Goal: Task Accomplishment & Management: Manage account settings

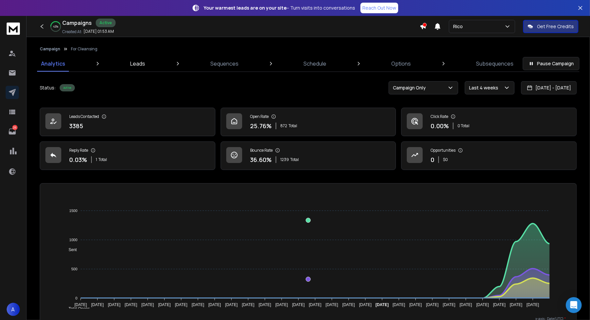
click at [136, 64] on p "Leads" at bounding box center [137, 64] width 15 height 8
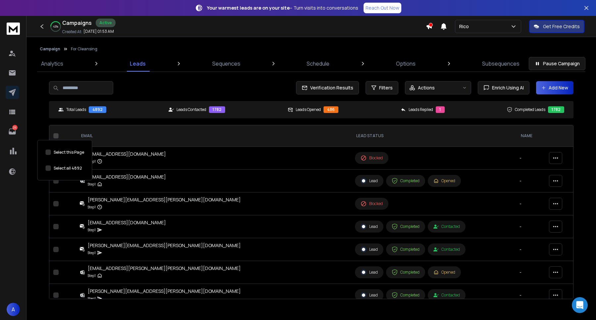
click at [57, 134] on button "Select this Page" at bounding box center [55, 135] width 5 height 5
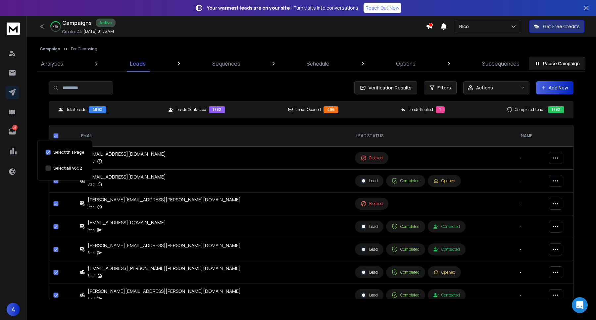
click at [49, 166] on button "Select this Page" at bounding box center [48, 168] width 5 height 5
click at [55, 134] on button "Select this Page" at bounding box center [55, 135] width 5 height 5
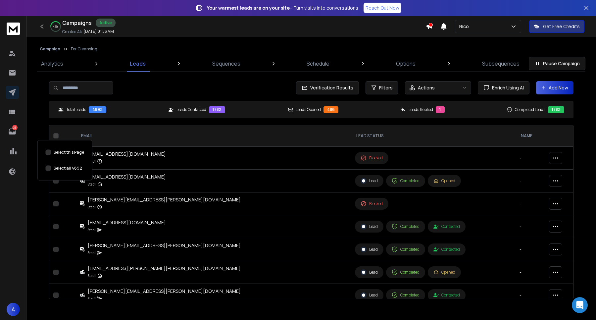
click at [50, 167] on button "Select this Page" at bounding box center [48, 168] width 5 height 5
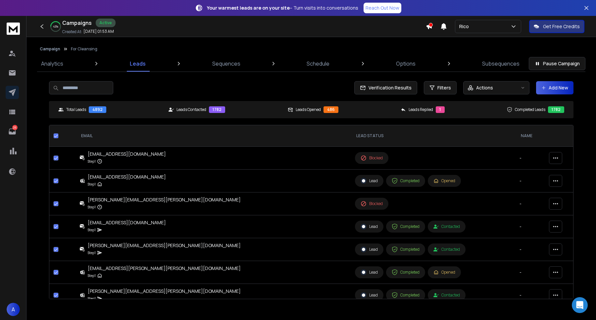
drag, startPoint x: 272, startPoint y: 86, endPoint x: 325, endPoint y: 82, distance: 53.5
click at [276, 85] on div "Verification Results Filters Actions Add New" at bounding box center [311, 87] width 525 height 13
click at [438, 85] on span "Filters" at bounding box center [444, 87] width 14 height 7
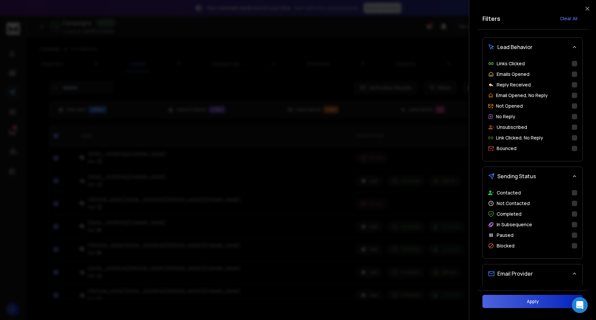
click at [572, 147] on button "Bounced" at bounding box center [574, 148] width 5 height 5
click at [532, 297] on button "Apply" at bounding box center [532, 301] width 100 height 13
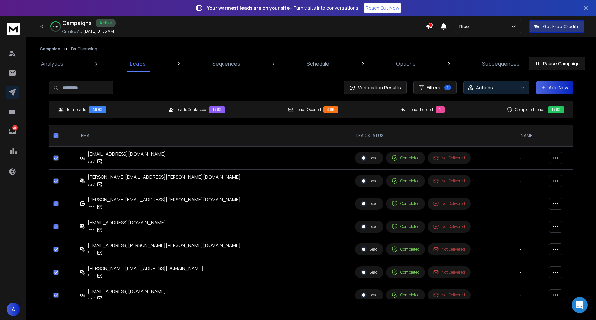
click at [522, 88] on icon "button" at bounding box center [523, 87] width 5 height 5
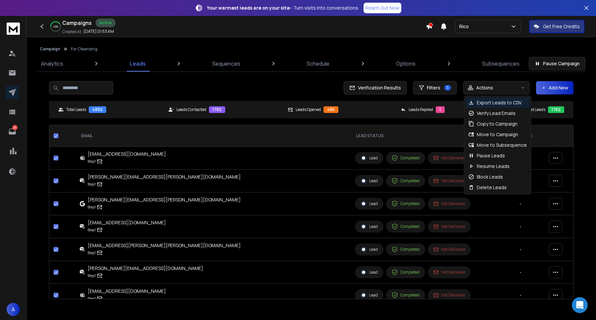
click at [503, 103] on p "Export Leads to CSV" at bounding box center [499, 102] width 45 height 7
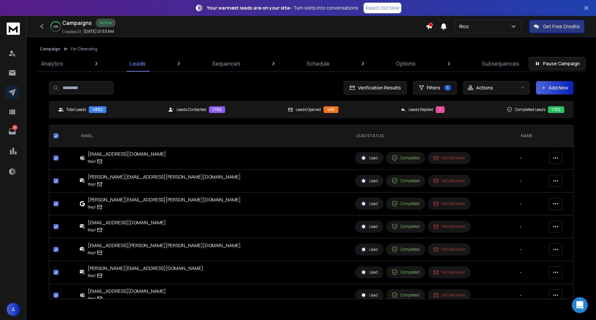
click at [340, 36] on div "42 % Campaigns Active Created At: Sep 09, 2025, 01:53 AM Rico Get Free Credits" at bounding box center [298, 26] width 596 height 21
click at [480, 89] on p "Actions" at bounding box center [484, 87] width 17 height 7
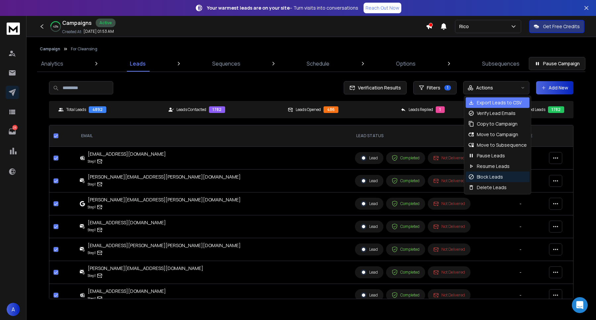
click at [489, 175] on p "Block Leads" at bounding box center [490, 177] width 26 height 7
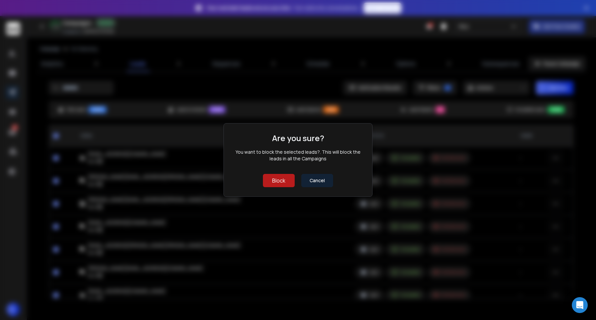
click at [280, 178] on button "Block" at bounding box center [279, 180] width 32 height 13
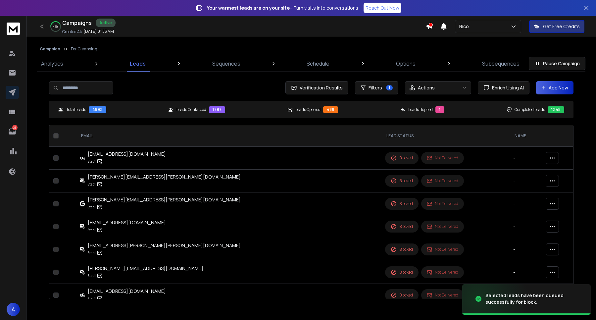
click at [54, 138] on button "button" at bounding box center [55, 135] width 5 height 5
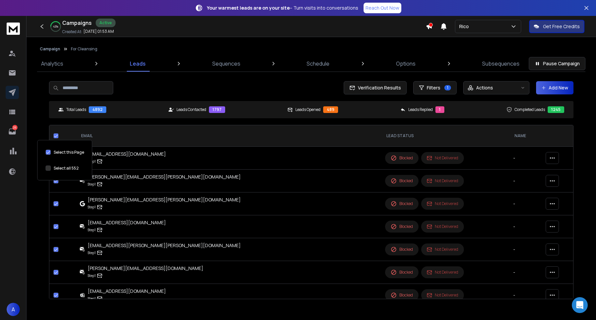
click at [46, 168] on button "Select this Page" at bounding box center [48, 168] width 5 height 5
click at [501, 90] on div "Actions" at bounding box center [493, 87] width 50 height 7
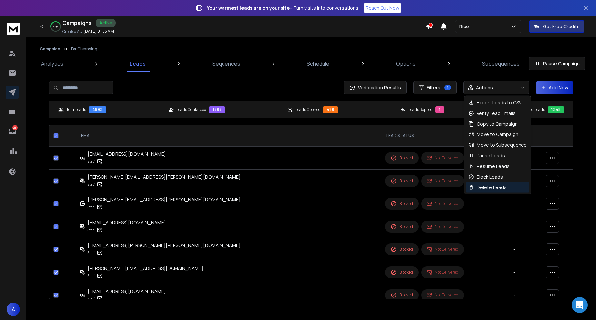
click at [484, 186] on p "Delete Leads" at bounding box center [492, 187] width 30 height 7
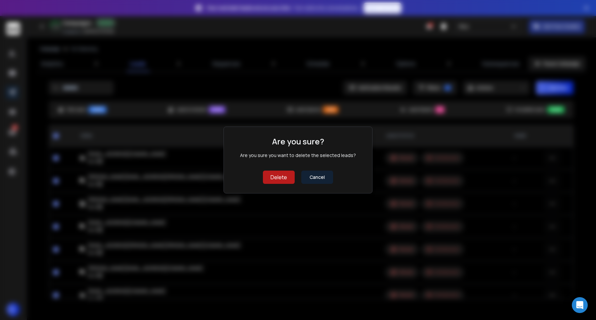
click at [282, 178] on button "Delete" at bounding box center [279, 177] width 32 height 13
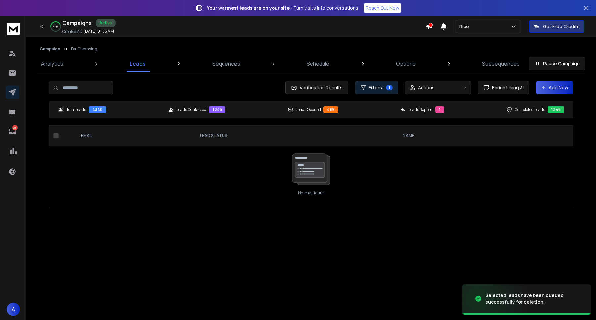
click at [387, 84] on button "Filters 1" at bounding box center [376, 87] width 43 height 13
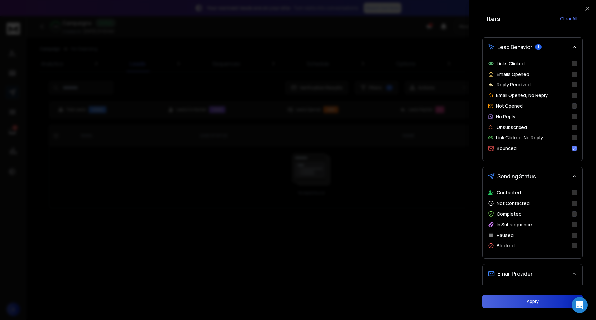
click at [572, 148] on button "Bounced" at bounding box center [574, 148] width 5 height 5
click at [525, 304] on button "Apply" at bounding box center [532, 301] width 100 height 13
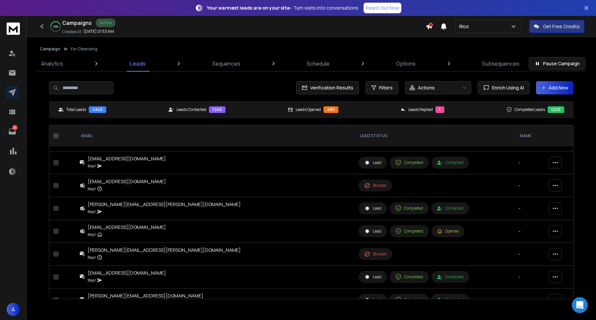
scroll to position [999, 0]
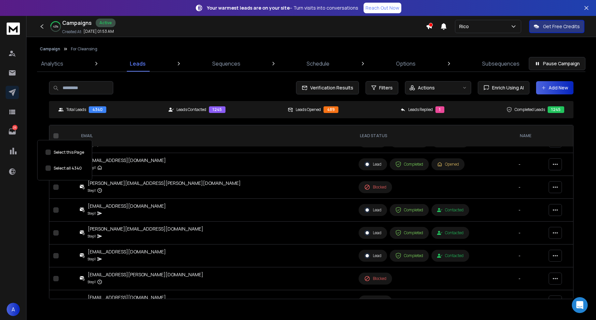
click at [54, 136] on button "Select this Page" at bounding box center [55, 135] width 5 height 5
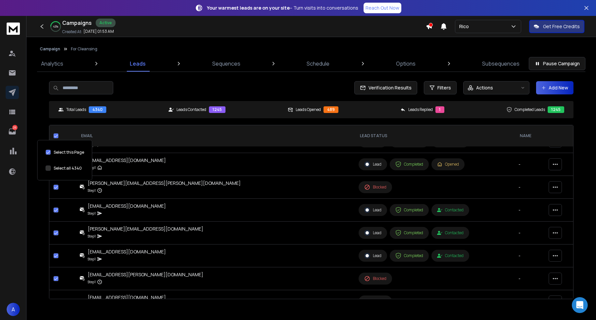
click at [49, 166] on button "Select this Page" at bounding box center [48, 168] width 5 height 5
click at [437, 87] on button "Filters" at bounding box center [440, 87] width 33 height 13
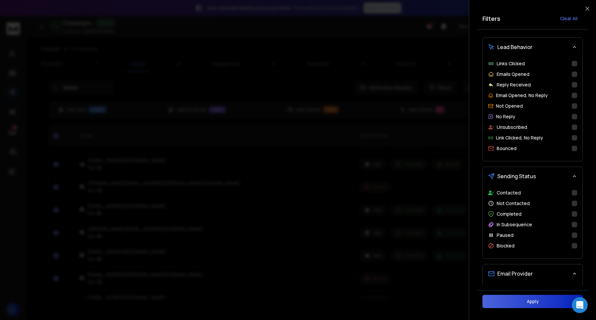
click at [572, 149] on button "Bounced" at bounding box center [574, 148] width 5 height 5
click at [523, 301] on button "Apply" at bounding box center [532, 301] width 100 height 13
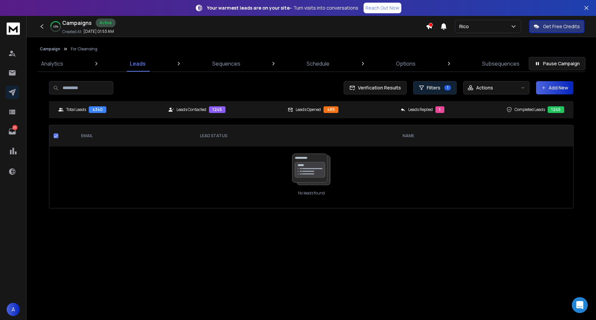
click at [452, 85] on button "Filters 1" at bounding box center [434, 87] width 43 height 13
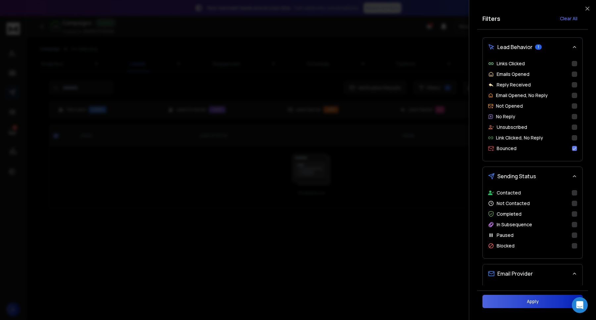
click at [572, 149] on button "Bounced" at bounding box center [574, 148] width 5 height 5
click at [572, 245] on button "Blocked" at bounding box center [574, 245] width 5 height 5
click at [528, 305] on button "Apply" at bounding box center [532, 301] width 100 height 13
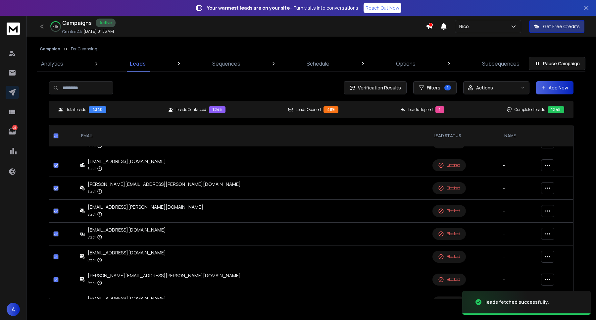
scroll to position [455, 0]
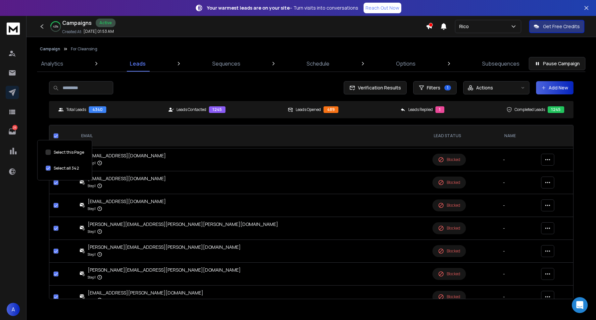
click at [55, 135] on button "Select this Page" at bounding box center [55, 135] width 5 height 5
click at [48, 171] on button "Select this Page" at bounding box center [48, 168] width 5 height 5
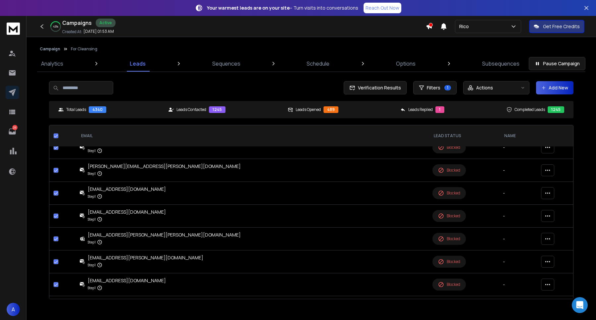
scroll to position [0, 0]
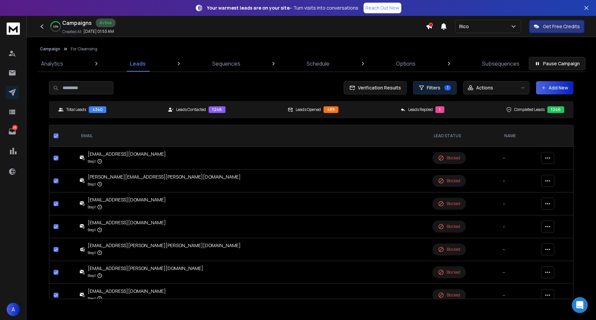
click at [437, 87] on span "Filters" at bounding box center [434, 87] width 14 height 7
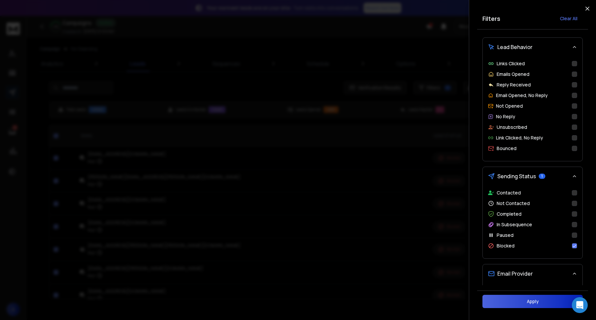
click at [586, 9] on icon "button" at bounding box center [587, 8] width 7 height 7
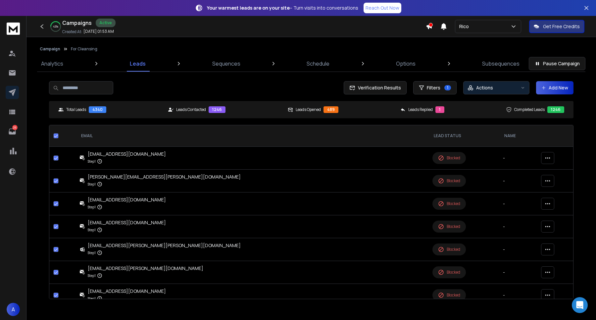
click at [500, 86] on div "Actions" at bounding box center [493, 87] width 50 height 7
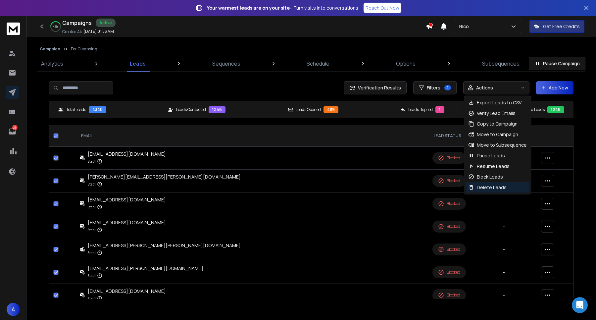
click at [489, 189] on p "Delete Leads" at bounding box center [492, 187] width 30 height 7
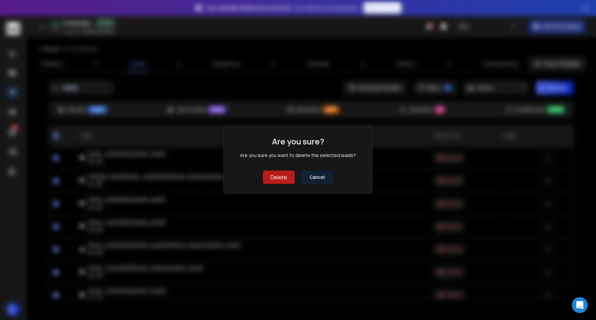
click at [287, 175] on button "Delete" at bounding box center [279, 177] width 32 height 13
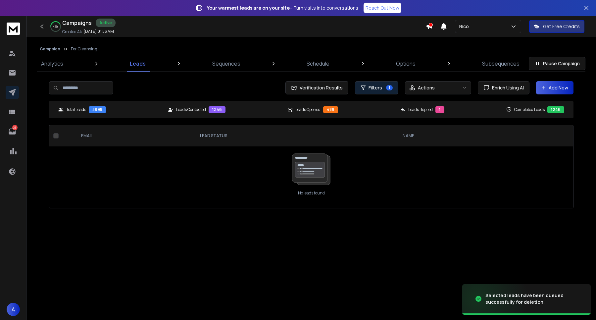
click at [378, 88] on span "Filters" at bounding box center [376, 87] width 14 height 7
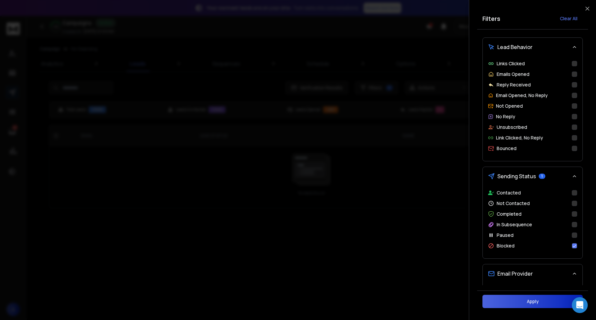
click at [572, 246] on button "Blocked" at bounding box center [574, 245] width 5 height 5
click at [530, 297] on button "Apply" at bounding box center [532, 301] width 100 height 13
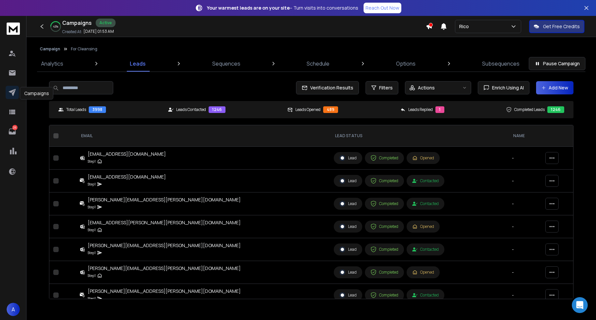
click at [13, 92] on icon at bounding box center [12, 92] width 8 height 8
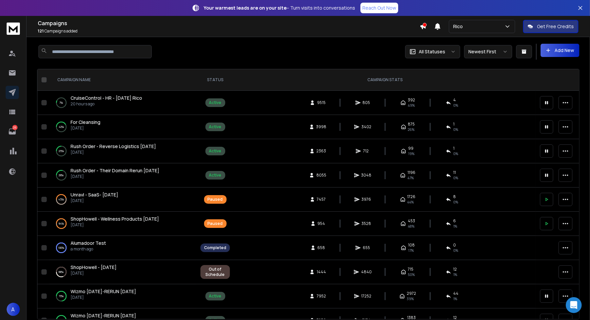
click at [83, 121] on span "For Cleansing" at bounding box center [86, 122] width 30 height 6
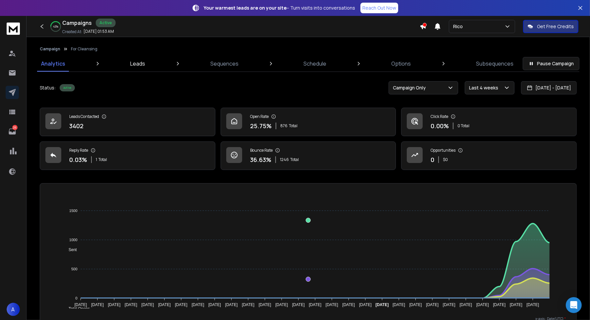
click at [134, 61] on p "Leads" at bounding box center [137, 64] width 15 height 8
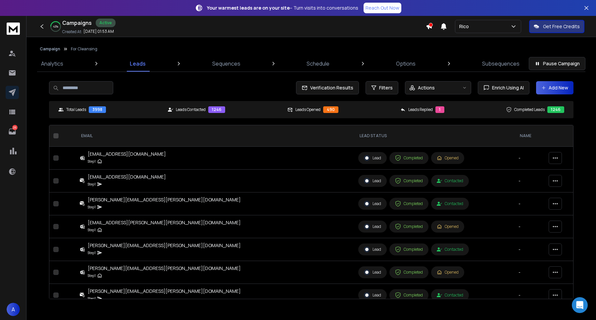
click at [52, 48] on button "Campaign" at bounding box center [50, 48] width 21 height 5
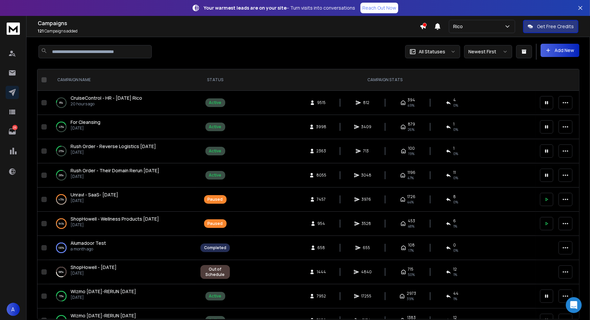
click at [84, 116] on td "43 % For Cleansing 3 days ago" at bounding box center [122, 127] width 147 height 24
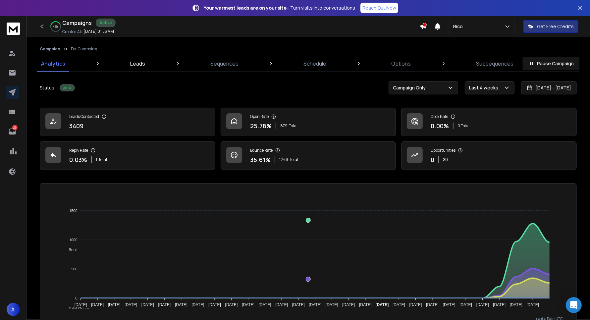
click at [135, 60] on p "Leads" at bounding box center [137, 64] width 15 height 8
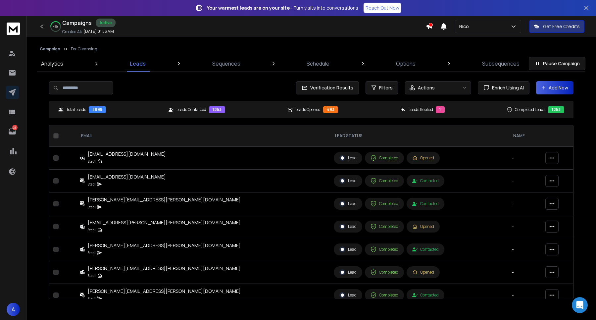
click at [60, 64] on p "Analytics" at bounding box center [52, 64] width 22 height 8
